Goal: Navigation & Orientation: Find specific page/section

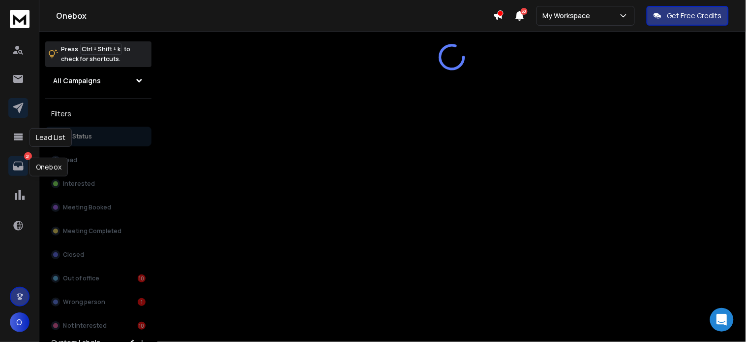
click at [23, 106] on icon at bounding box center [18, 108] width 12 height 12
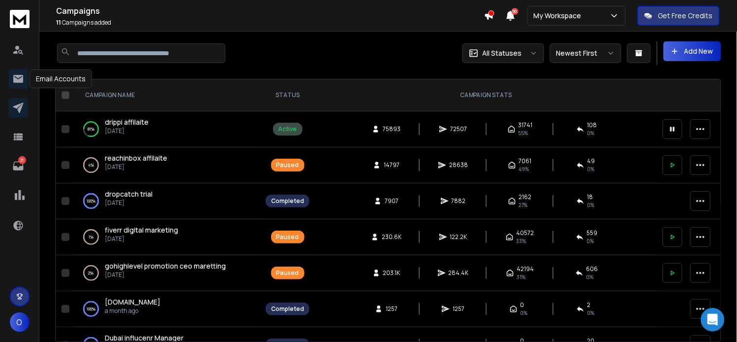
click at [22, 71] on link at bounding box center [18, 79] width 20 height 20
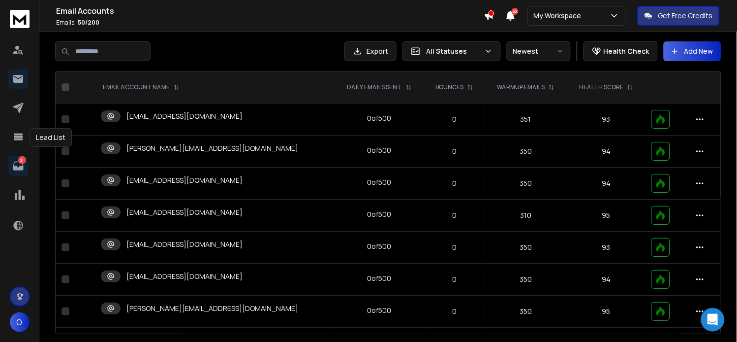
click at [18, 157] on link "21" at bounding box center [18, 166] width 20 height 20
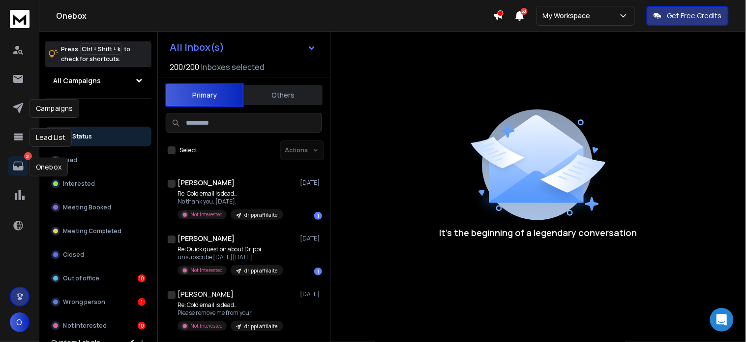
click at [25, 95] on div "21" at bounding box center [19, 139] width 23 height 199
click at [23, 100] on link at bounding box center [18, 108] width 20 height 20
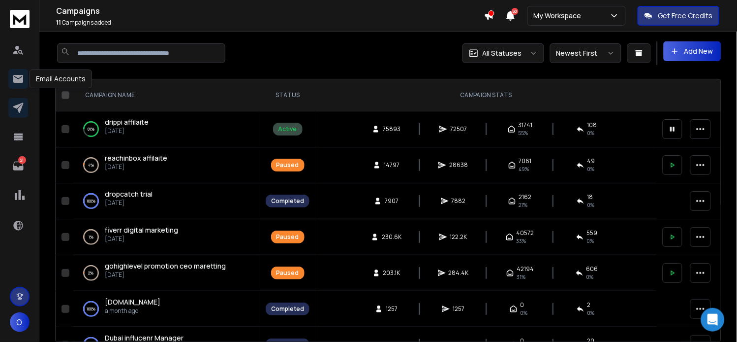
click at [11, 81] on link at bounding box center [18, 79] width 20 height 20
